Goal: Information Seeking & Learning: Find contact information

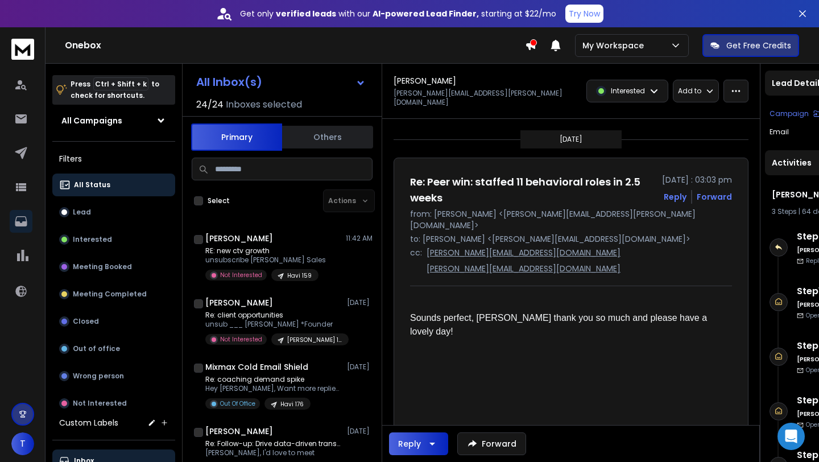
scroll to position [443, 0]
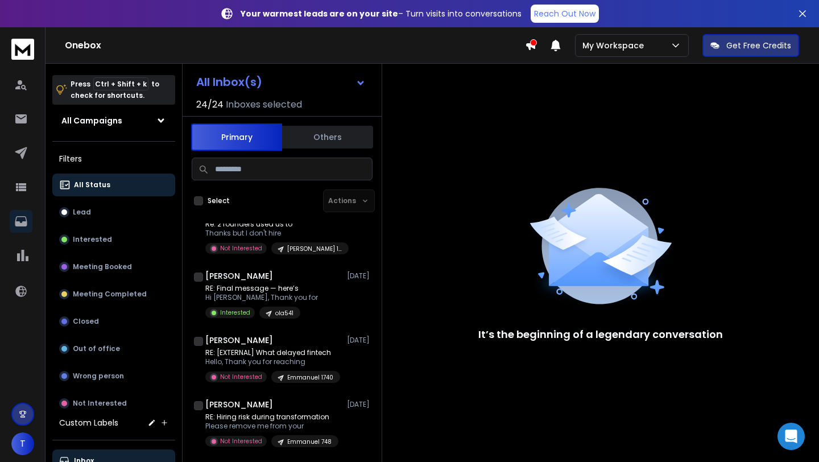
scroll to position [927, 0]
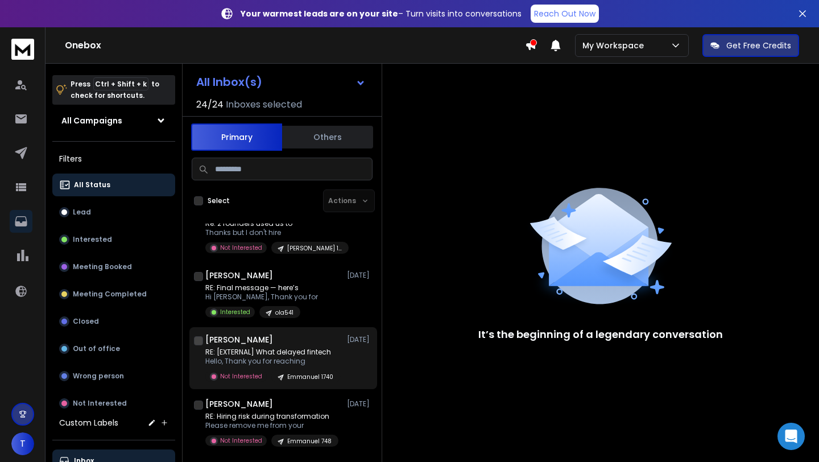
click at [278, 346] on div "Smith 07 Jul RE: [EXTERNAL] What delayed fintech Hello, Thank you for reaching …" at bounding box center [288, 358] width 167 height 48
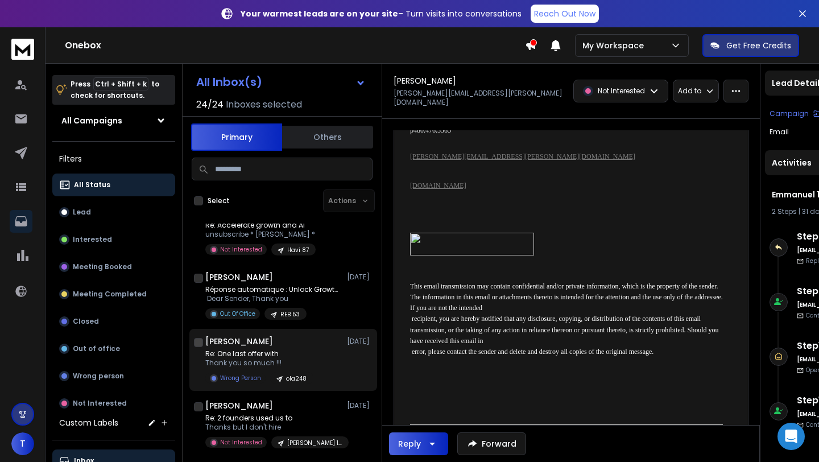
scroll to position [732, 0]
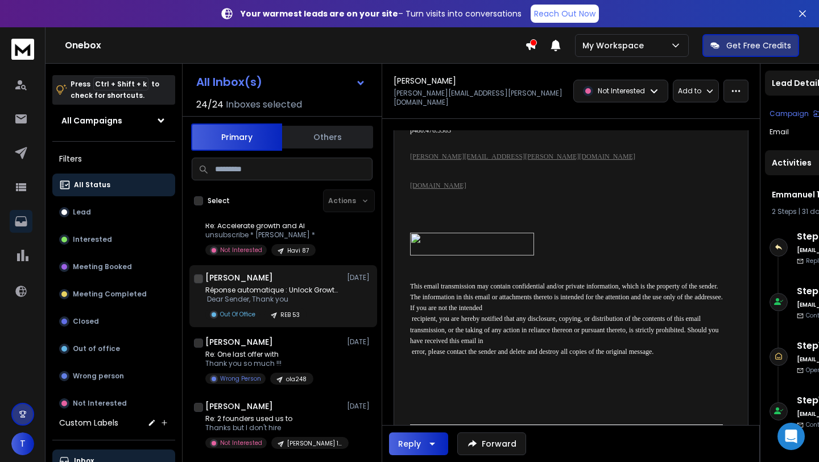
click at [275, 286] on p "Réponse automatique : Unlock Growth Opportunities" at bounding box center [273, 289] width 136 height 9
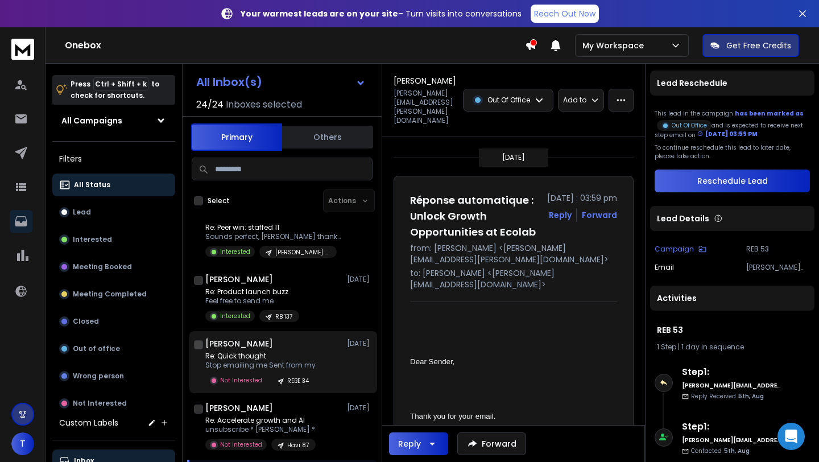
scroll to position [535, 0]
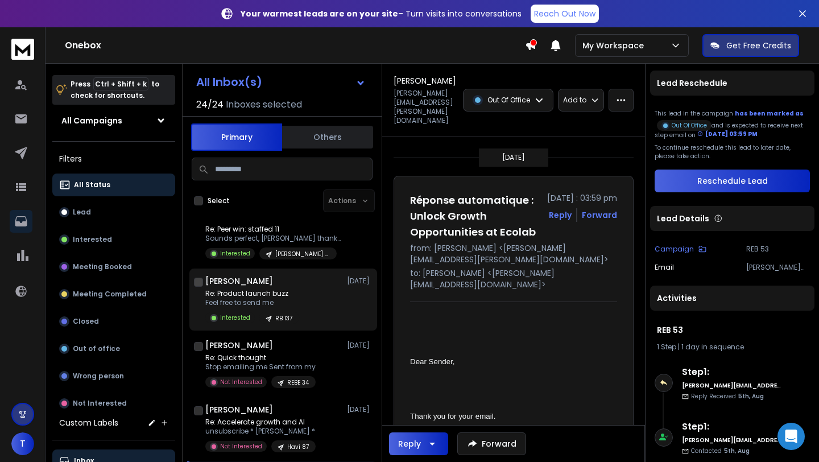
click at [270, 287] on div "Dean Burden 07 Aug Re: Product launch buzz Feel free to send me Interested RB 1…" at bounding box center [288, 299] width 167 height 48
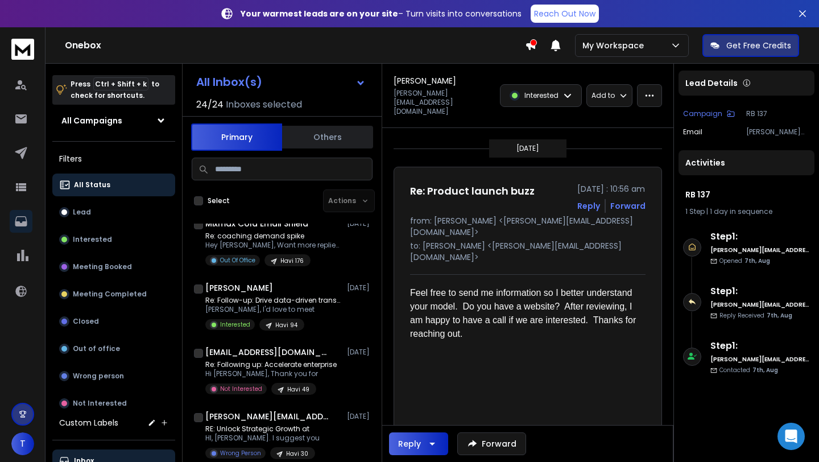
scroll to position [144, 0]
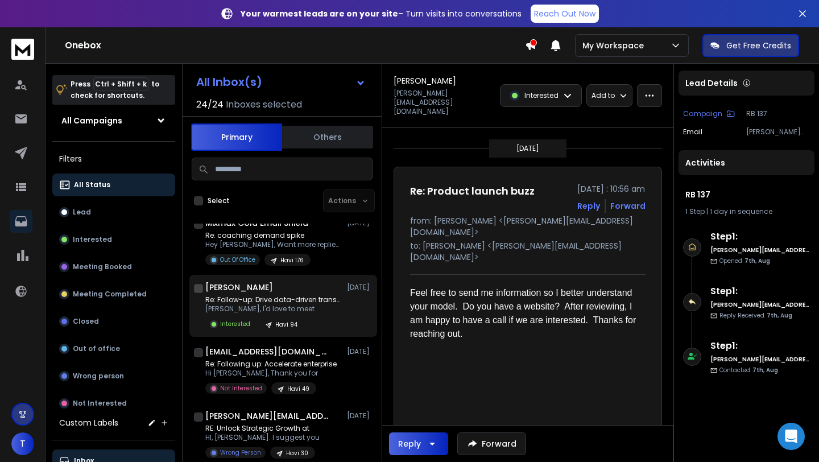
click at [254, 307] on p "[PERSON_NAME], I'd love to meet" at bounding box center [273, 308] width 136 height 9
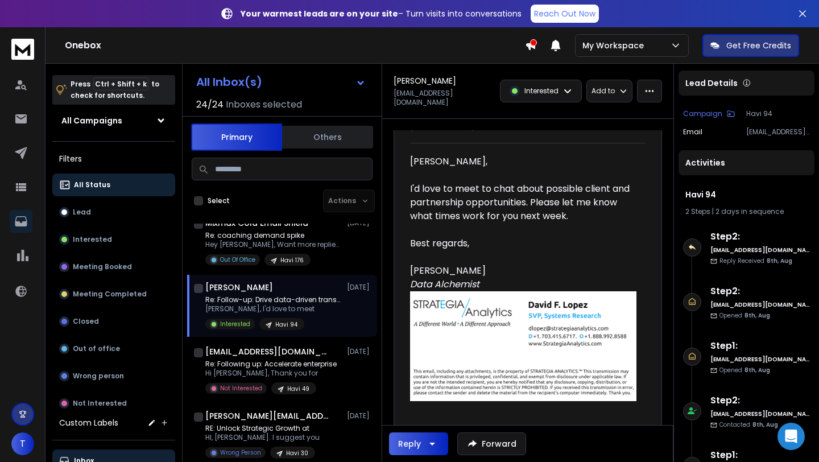
scroll to position [0, 0]
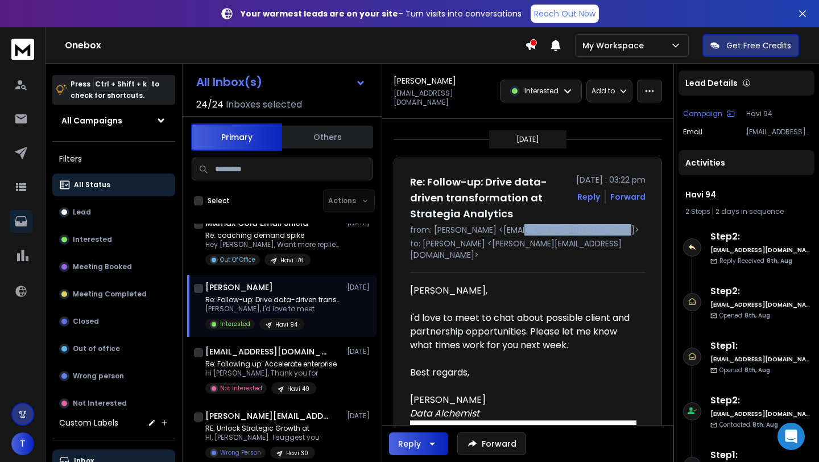
drag, startPoint x: 522, startPoint y: 221, endPoint x: 610, endPoint y: 222, distance: 88.1
click at [610, 224] on p "from: David Lopez <dlopez@strategiaanalytics.com>" at bounding box center [527, 229] width 235 height 11
drag, startPoint x: 480, startPoint y: 233, endPoint x: 552, endPoint y: 233, distance: 72.2
click at [552, 238] on p "to: Bela Williams <bela@thcoai.com>" at bounding box center [527, 249] width 235 height 23
copy p "bela@thcoai.com"
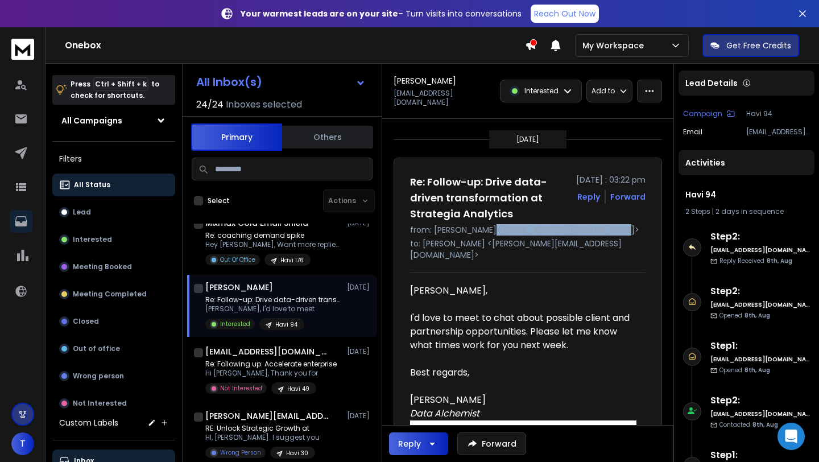
drag, startPoint x: 487, startPoint y: 219, endPoint x: 610, endPoint y: 218, distance: 123.4
click at [610, 224] on p "from: David Lopez <dlopez@strategiaanalytics.com>" at bounding box center [527, 229] width 235 height 11
copy p "dlopez@strategiaanalytics.com"
